Goal: Check status: Check status

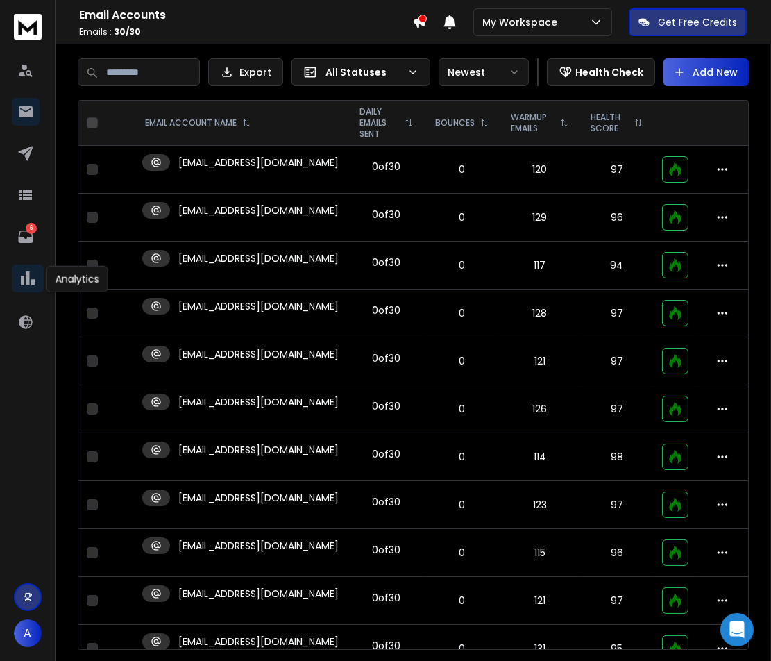
click at [22, 285] on icon at bounding box center [28, 278] width 14 height 14
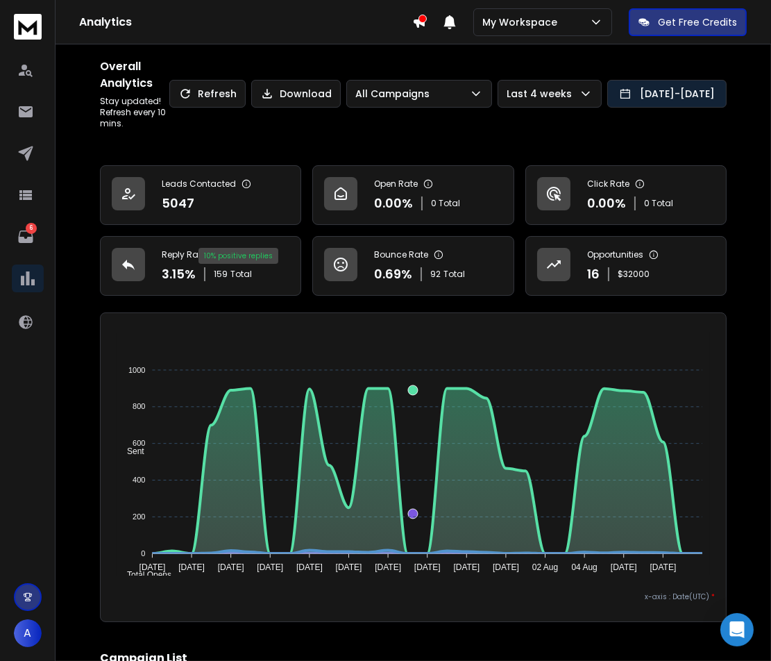
click at [663, 93] on button "[DATE] - [DATE]" at bounding box center [666, 94] width 119 height 28
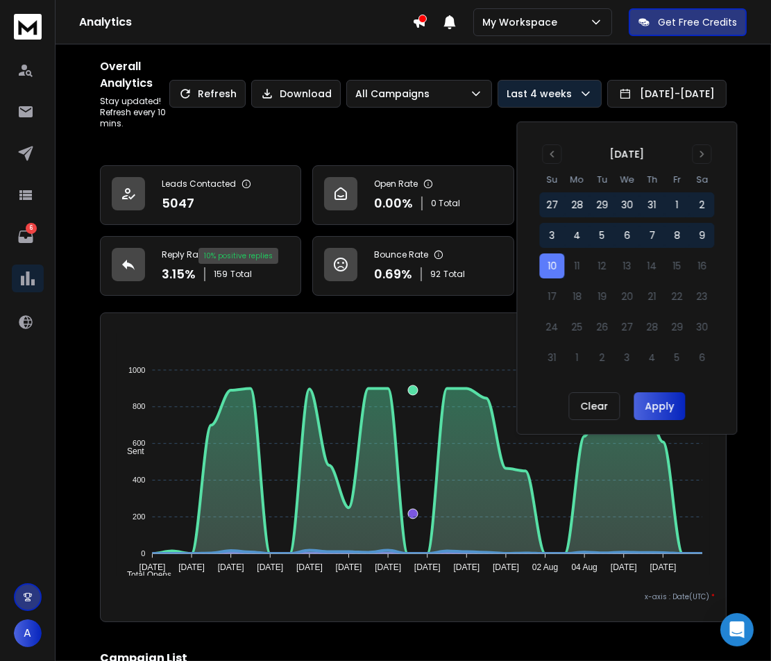
click at [579, 101] on icon "button" at bounding box center [586, 94] width 14 height 14
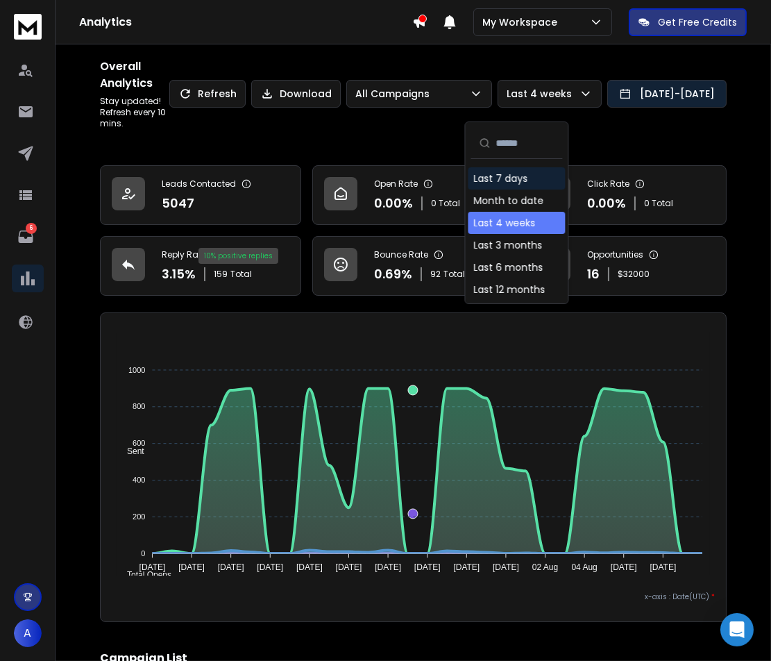
click at [638, 99] on button "[DATE] - [DATE]" at bounding box center [666, 94] width 119 height 28
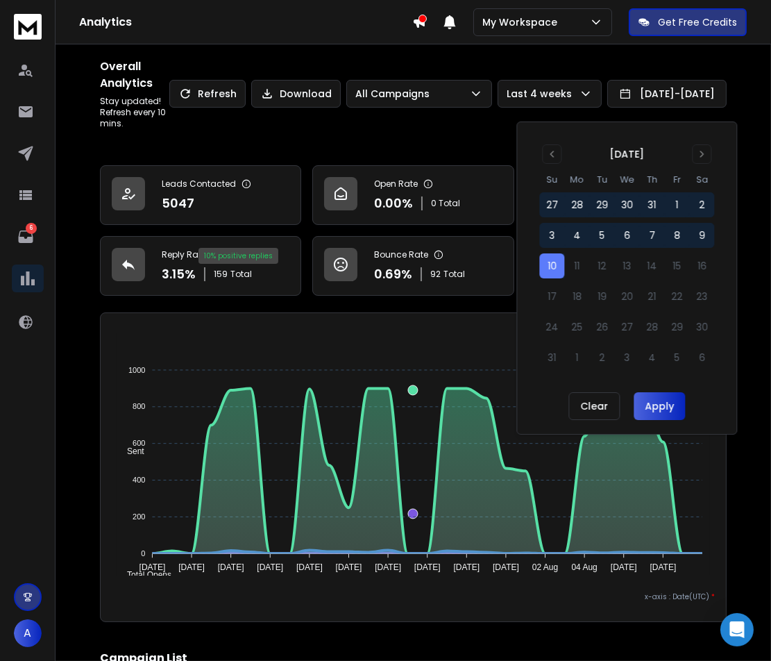
click at [577, 237] on button "4" at bounding box center [576, 235] width 25 height 25
click at [552, 262] on button "10" at bounding box center [551, 265] width 25 height 25
click at [579, 229] on button "4" at bounding box center [576, 235] width 25 height 25
click at [575, 191] on tbody "27 28 29 30 31 1 2 3 4 5 6 7 8 9 10 11 12 13 14 15 16 17 18 19 20 21 22 23 24 2…" at bounding box center [626, 278] width 175 height 183
click at [569, 195] on button "28" at bounding box center [576, 204] width 25 height 25
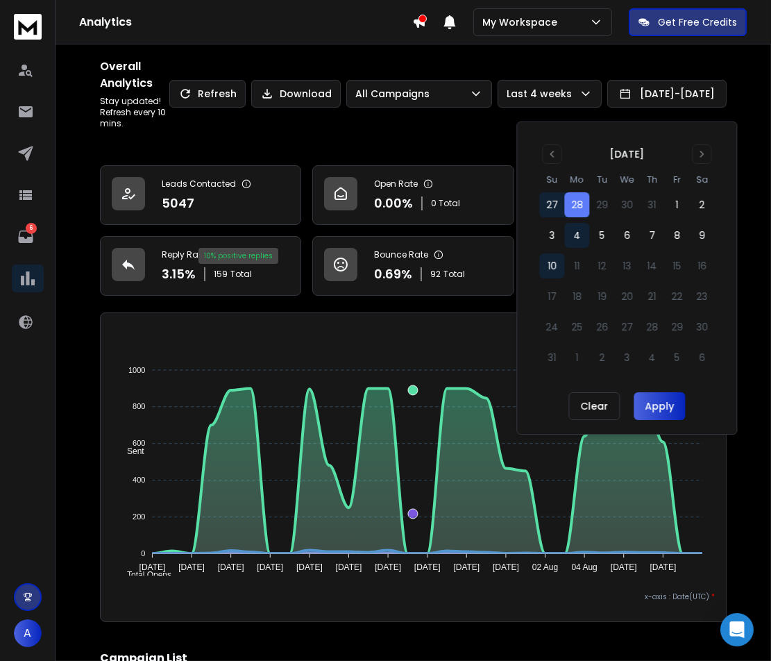
click at [582, 236] on button "4" at bounding box center [576, 235] width 25 height 25
click at [560, 261] on button "10" at bounding box center [551, 265] width 25 height 25
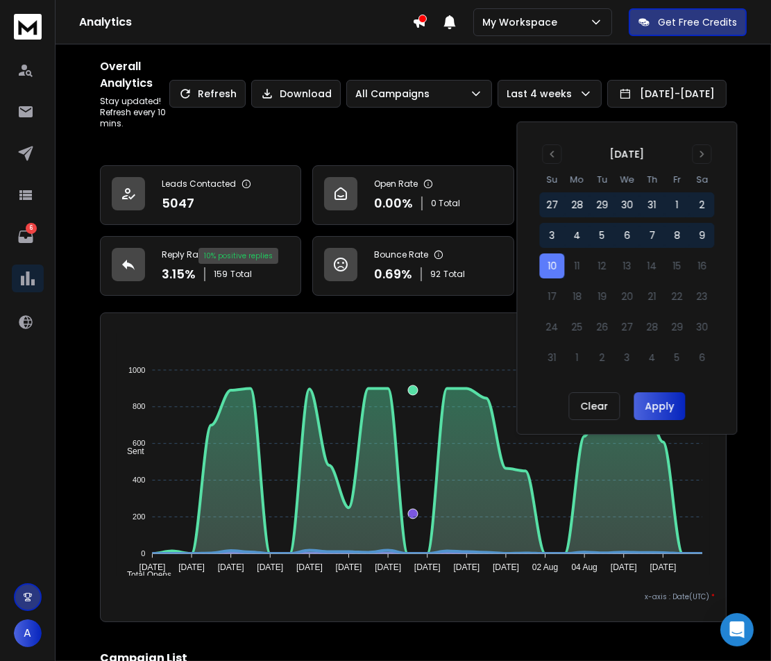
click at [603, 275] on td "12" at bounding box center [601, 265] width 25 height 25
click at [600, 265] on td "12" at bounding box center [601, 265] width 25 height 25
click at [605, 265] on td "12" at bounding box center [601, 265] width 25 height 25
click at [604, 410] on button "Clear" at bounding box center [593, 406] width 51 height 28
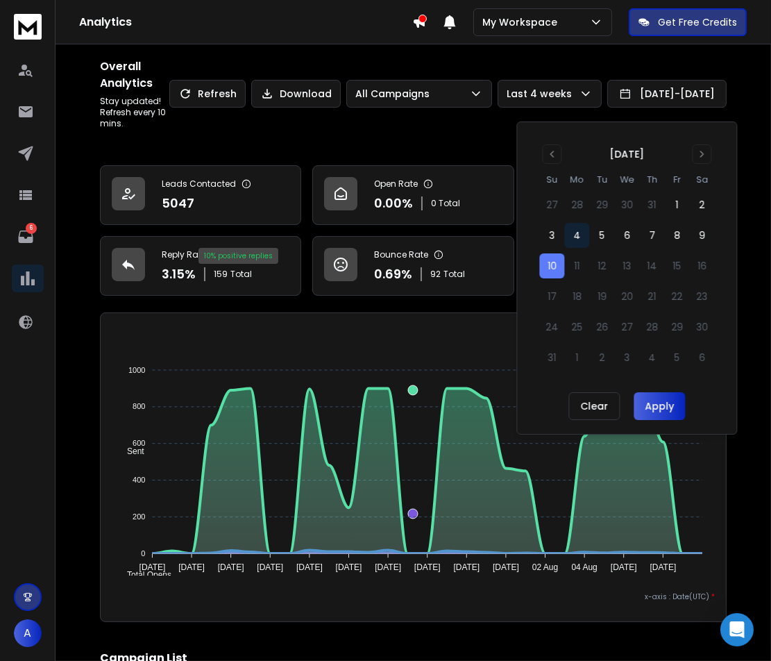
click at [575, 225] on button "4" at bounding box center [576, 235] width 25 height 25
click at [657, 405] on button "Apply" at bounding box center [659, 406] width 51 height 28
